Goal: Find contact information: Find contact information

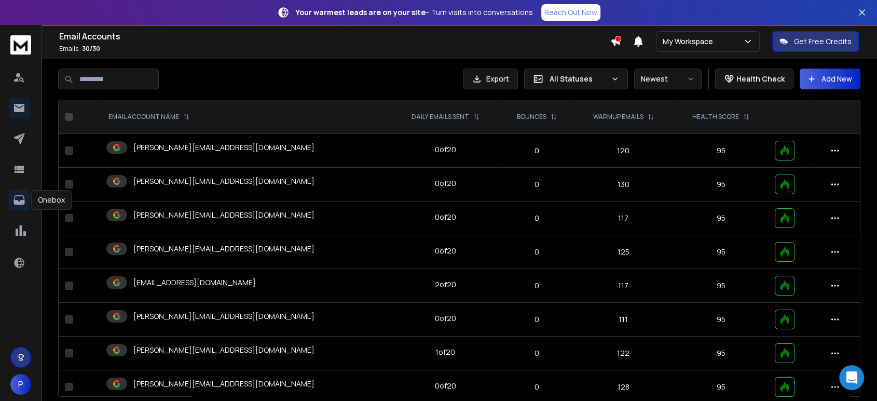
click at [18, 197] on icon at bounding box center [19, 200] width 12 height 12
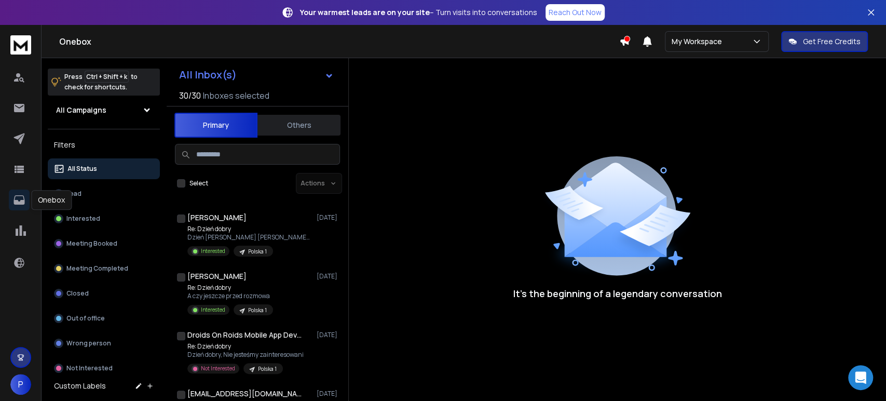
click at [275, 121] on button "Others" at bounding box center [298, 125] width 83 height 23
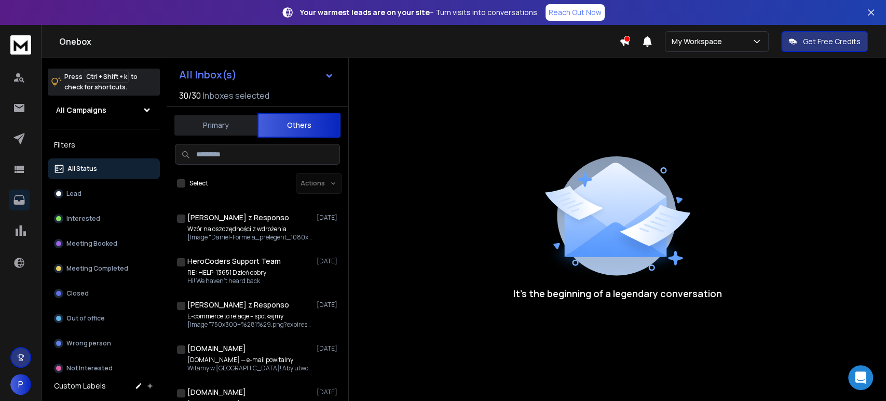
click at [236, 129] on button "Primary" at bounding box center [215, 125] width 83 height 23
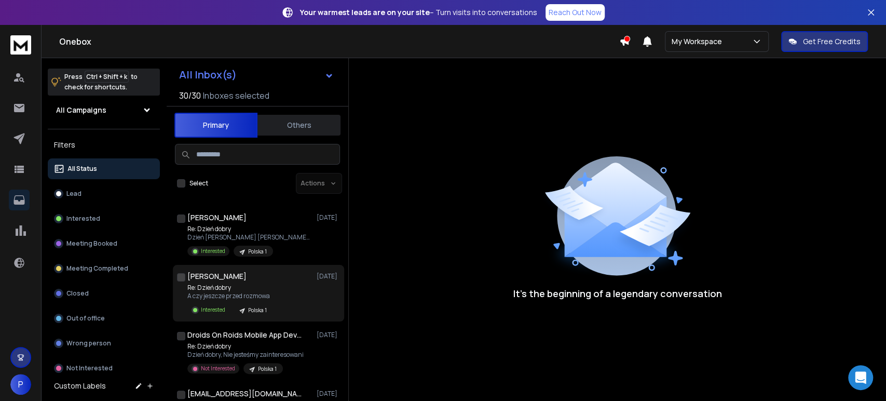
click at [258, 285] on p "Re: Dzień dobry" at bounding box center [230, 287] width 86 height 8
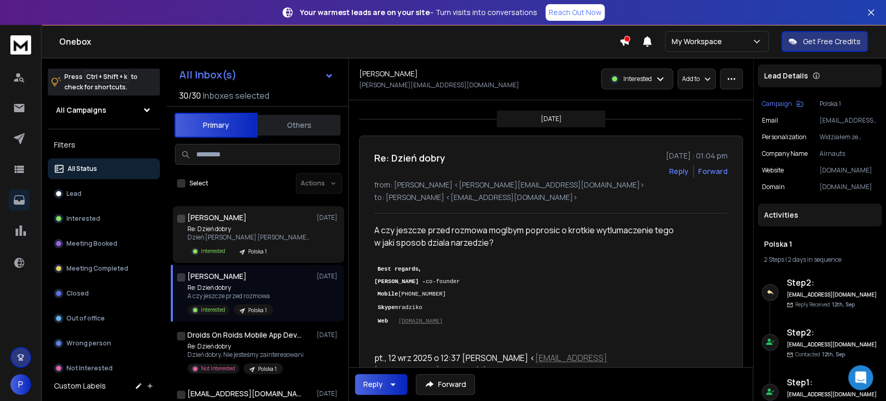
click at [261, 244] on div "Re: Dzień [PERSON_NAME] Dzień [PERSON_NAME] [PERSON_NAME], z Interested Polska 1" at bounding box center [249, 241] width 125 height 32
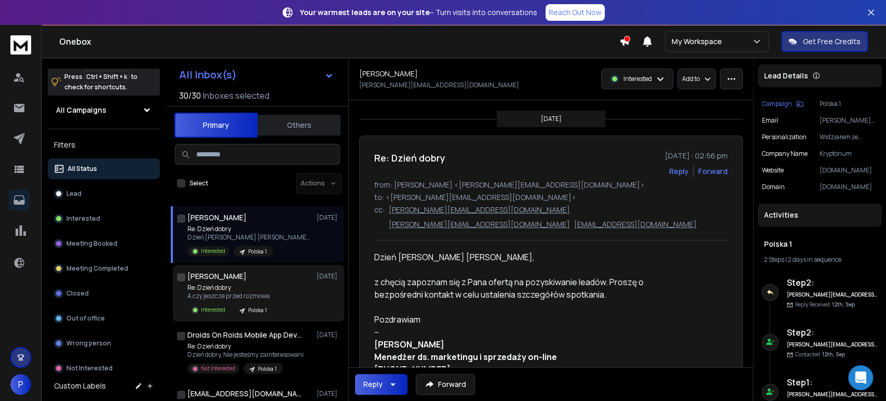
click at [259, 292] on p "A czy jeszcze przed rozmowa" at bounding box center [230, 296] width 86 height 8
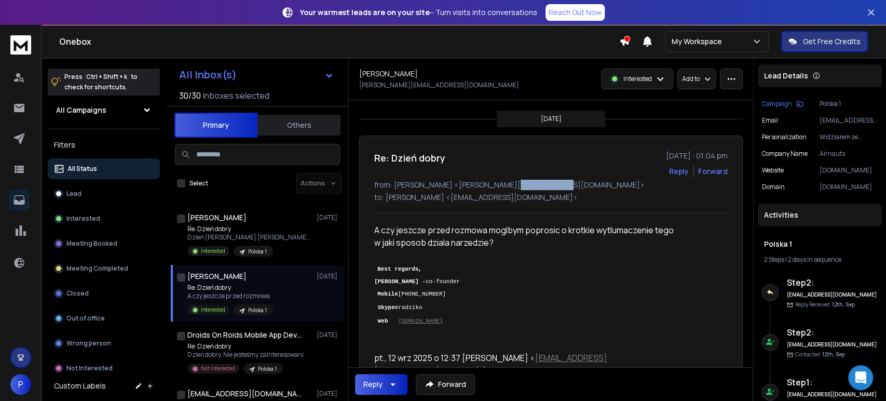
drag, startPoint x: 504, startPoint y: 179, endPoint x: 548, endPoint y: 182, distance: 44.2
click at [548, 182] on p "from: [PERSON_NAME] <[PERSON_NAME][EMAIL_ADDRESS][DOMAIN_NAME]>" at bounding box center [550, 185] width 353 height 10
copy p "[DOMAIN_NAME]"
